Goal: Task Accomplishment & Management: Manage account settings

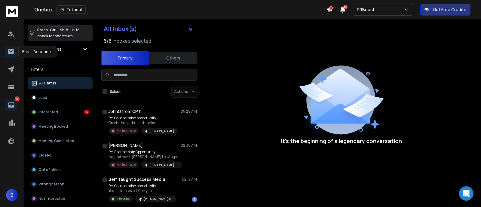
click at [14, 55] on icon at bounding box center [11, 51] width 7 height 7
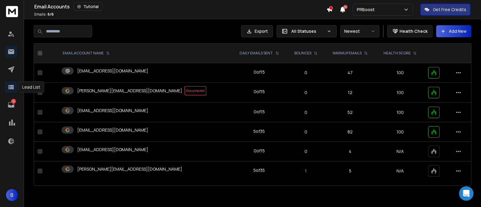
click at [12, 84] on icon at bounding box center [11, 87] width 7 height 7
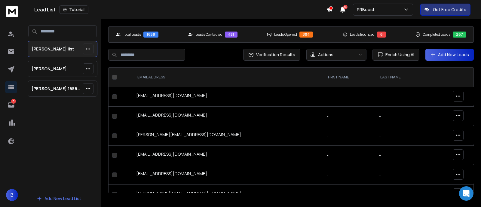
click at [62, 118] on div "[PERSON_NAME] [PERSON_NAME] 1656 cleaned" at bounding box center [62, 112] width 77 height 142
click at [114, 78] on button "button" at bounding box center [114, 77] width 5 height 5
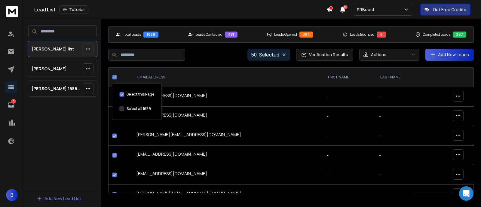
click at [125, 109] on div "Select all 1659" at bounding box center [136, 109] width 35 height 5
click at [115, 76] on button "Select this Page" at bounding box center [114, 77] width 5 height 5
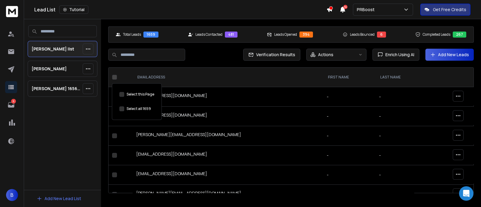
click at [115, 78] on button "Select this Page" at bounding box center [114, 77] width 5 height 5
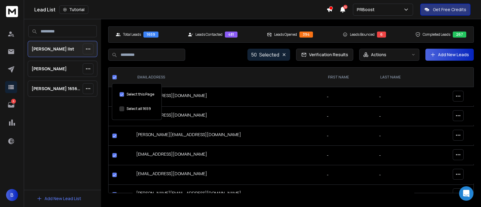
click at [114, 78] on button "Select this Page" at bounding box center [114, 77] width 5 height 5
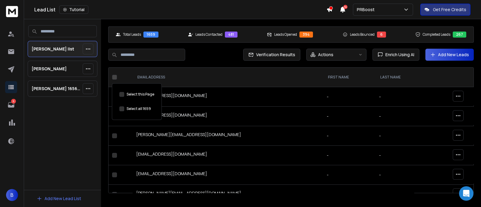
click at [120, 110] on button "Select this Page" at bounding box center [121, 109] width 5 height 5
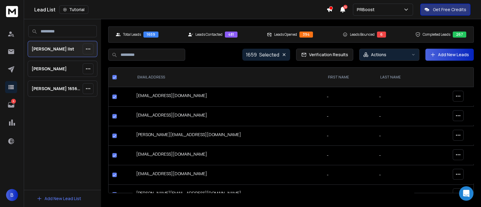
click at [381, 58] on button "Actions" at bounding box center [390, 55] width 60 height 12
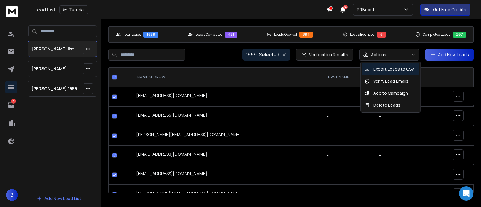
click at [54, 108] on div "[PERSON_NAME] [PERSON_NAME] 1656 cleaned" at bounding box center [62, 112] width 77 height 142
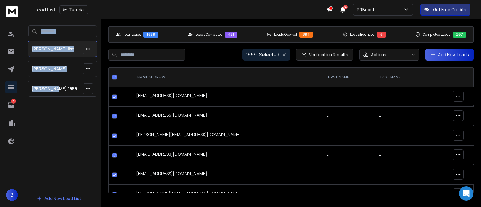
drag, startPoint x: 53, startPoint y: 92, endPoint x: 46, endPoint y: 35, distance: 57.9
click at [46, 35] on div "[PERSON_NAME] [PERSON_NAME] 1656 cleaned Add New Lead List" at bounding box center [62, 125] width 77 height 201
click at [35, 109] on div "[PERSON_NAME] [PERSON_NAME] 1656 cleaned" at bounding box center [62, 112] width 77 height 142
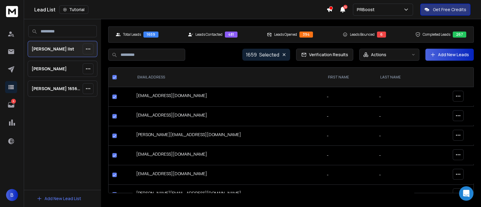
click at [88, 89] on icon "button" at bounding box center [87, 88] width 5 height 5
click at [54, 85] on div "[PERSON_NAME] 1656 cleaned" at bounding box center [63, 89] width 70 height 16
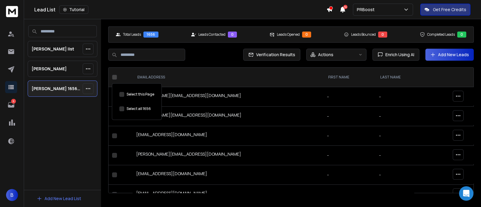
click at [134, 108] on label "Select all 1656" at bounding box center [139, 109] width 24 height 5
click at [122, 110] on button "Select this Page" at bounding box center [121, 109] width 5 height 5
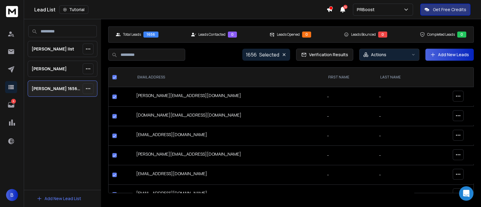
click at [388, 54] on div "Actions" at bounding box center [386, 55] width 46 height 6
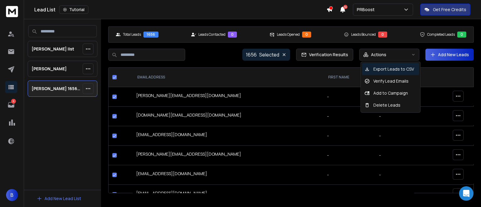
click at [436, 51] on button "Add New Leads" at bounding box center [450, 55] width 48 height 12
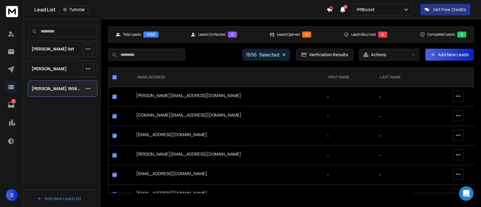
click at [457, 53] on link "Add New Leads" at bounding box center [450, 55] width 39 height 6
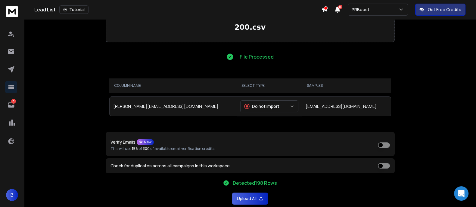
scroll to position [75, 0]
click at [388, 163] on button "Check for duplicates across all campaigns in this workspace" at bounding box center [384, 165] width 12 height 5
click at [240, 108] on button "Do not import" at bounding box center [269, 106] width 58 height 12
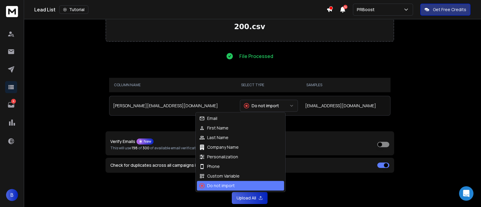
click at [240, 108] on button "Do not import" at bounding box center [269, 106] width 58 height 12
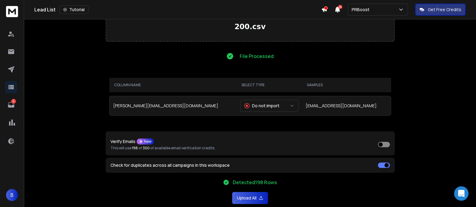
click at [249, 199] on button "Upload All" at bounding box center [250, 198] width 36 height 12
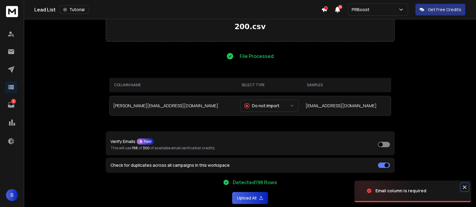
click at [464, 190] on icon "Notifications (F8)" at bounding box center [464, 187] width 6 height 6
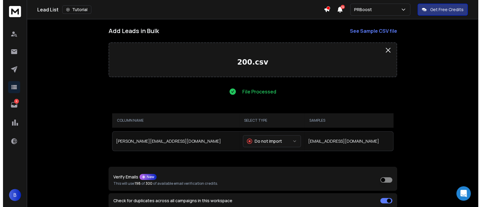
scroll to position [0, 0]
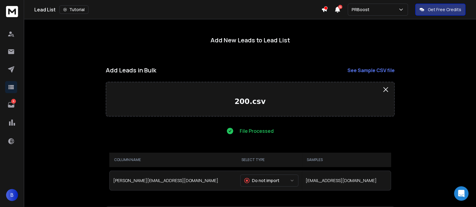
click at [384, 93] on icon at bounding box center [385, 89] width 7 height 7
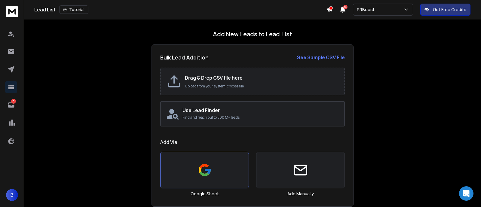
click at [218, 165] on div at bounding box center [204, 170] width 89 height 37
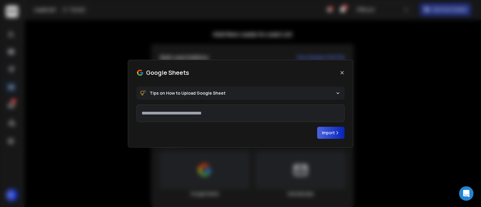
click at [170, 113] on input at bounding box center [241, 113] width 208 height 17
paste input "**********"
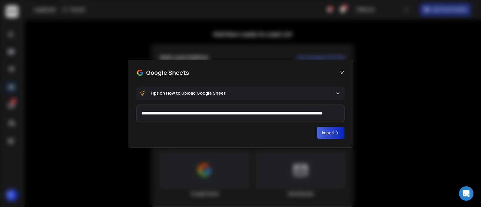
scroll to position [0, 63]
type input "**********"
click at [333, 135] on button "Import" at bounding box center [330, 133] width 27 height 12
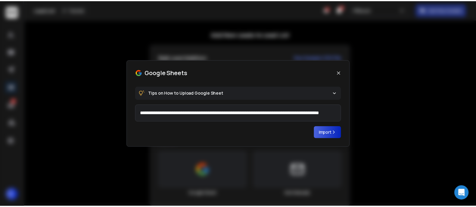
scroll to position [0, 0]
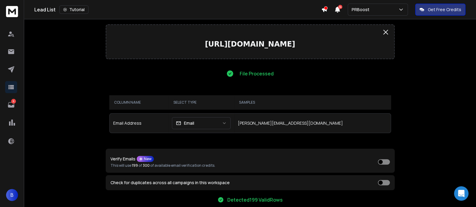
scroll to position [100, 0]
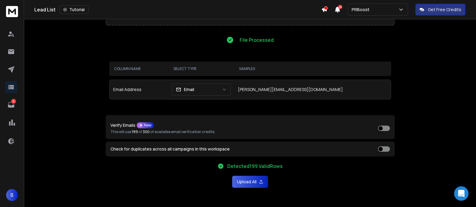
click at [385, 150] on button "Check for duplicates across all campaigns in this workspace" at bounding box center [384, 149] width 12 height 5
click at [255, 178] on button "Upload All" at bounding box center [250, 182] width 36 height 12
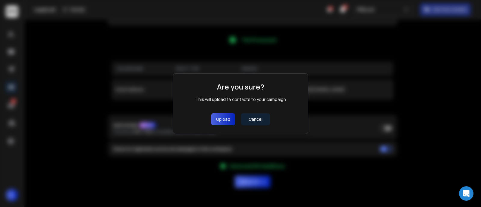
click at [218, 120] on button "Upload" at bounding box center [224, 119] width 24 height 12
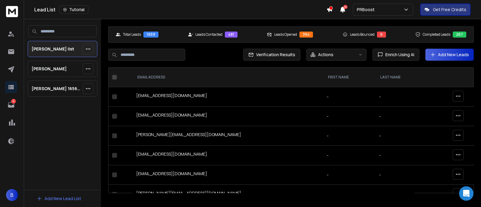
click at [66, 92] on div "[PERSON_NAME] 1656 cleaned" at bounding box center [63, 89] width 70 height 16
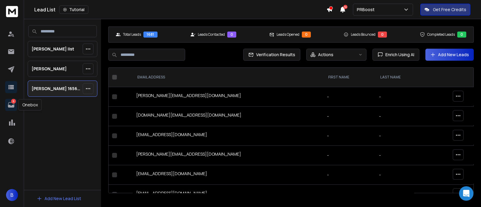
click at [14, 103] on p "6" at bounding box center [13, 101] width 5 height 5
